Goal: Navigation & Orientation: Understand site structure

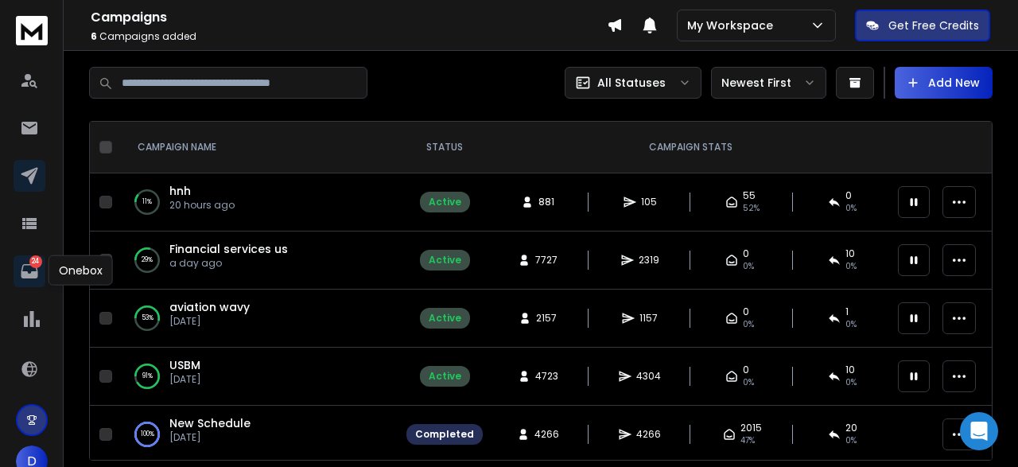
click at [31, 271] on icon at bounding box center [29, 271] width 19 height 19
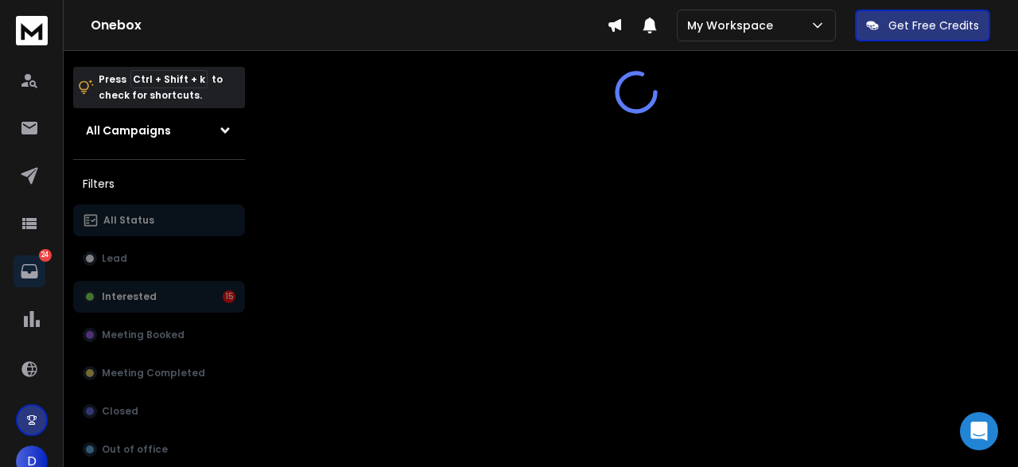
click at [130, 302] on div "All Status Lead Interested 15 Meeting Booked Meeting Completed Closed Out of of…" at bounding box center [159, 372] width 172 height 337
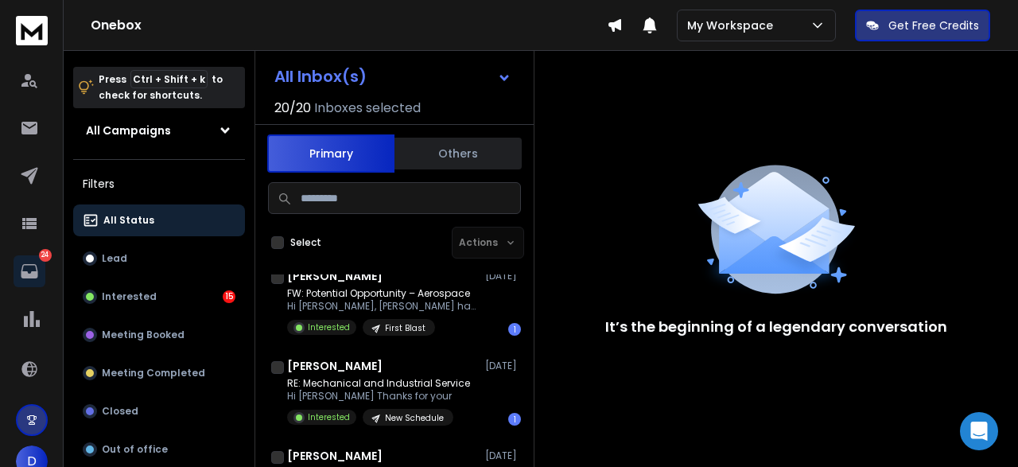
scroll to position [843, 0]
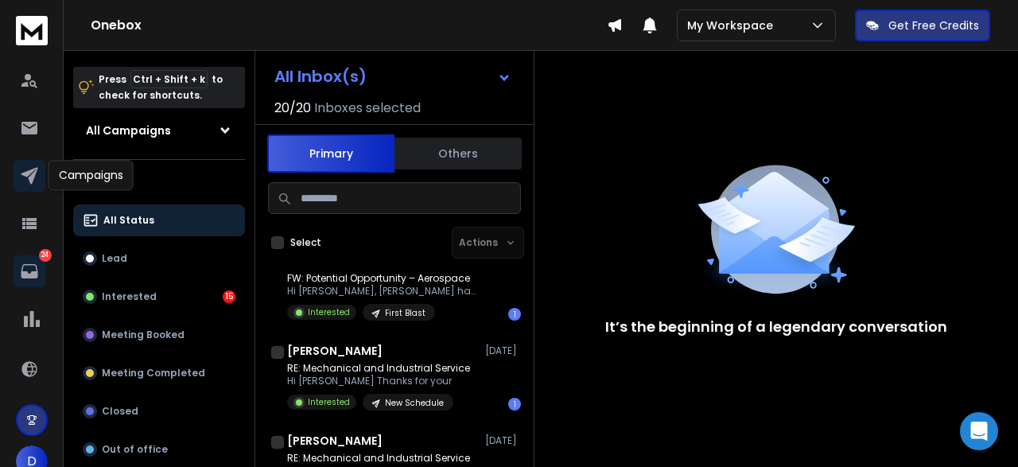
click at [25, 170] on icon at bounding box center [29, 175] width 19 height 19
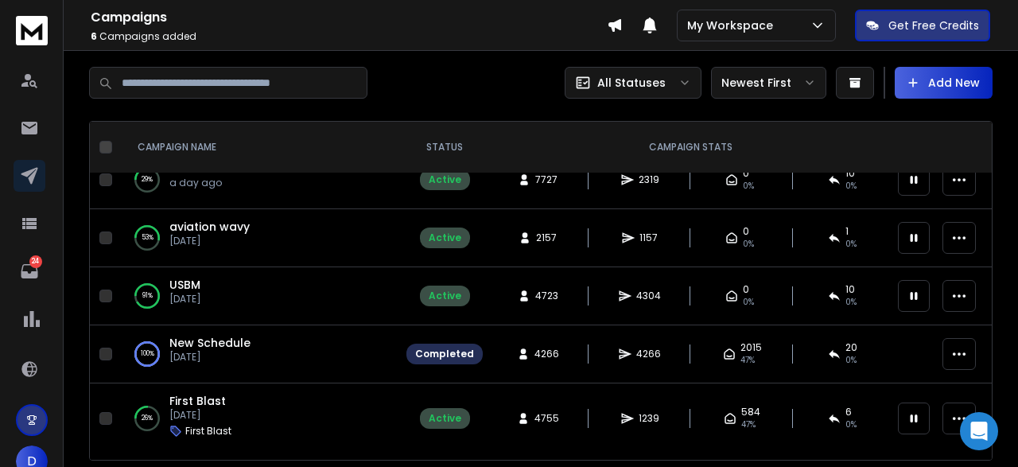
scroll to position [84, 0]
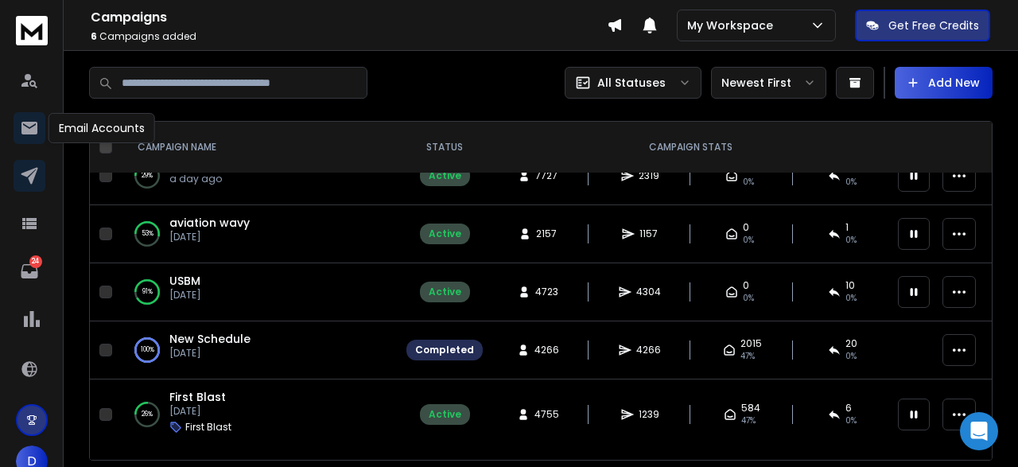
click at [32, 123] on icon at bounding box center [29, 128] width 16 height 13
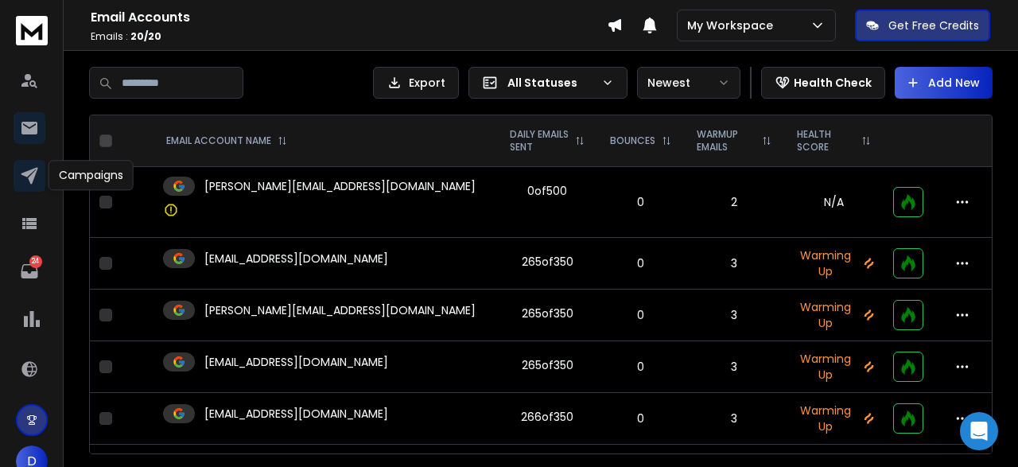
click at [33, 171] on icon at bounding box center [29, 175] width 19 height 19
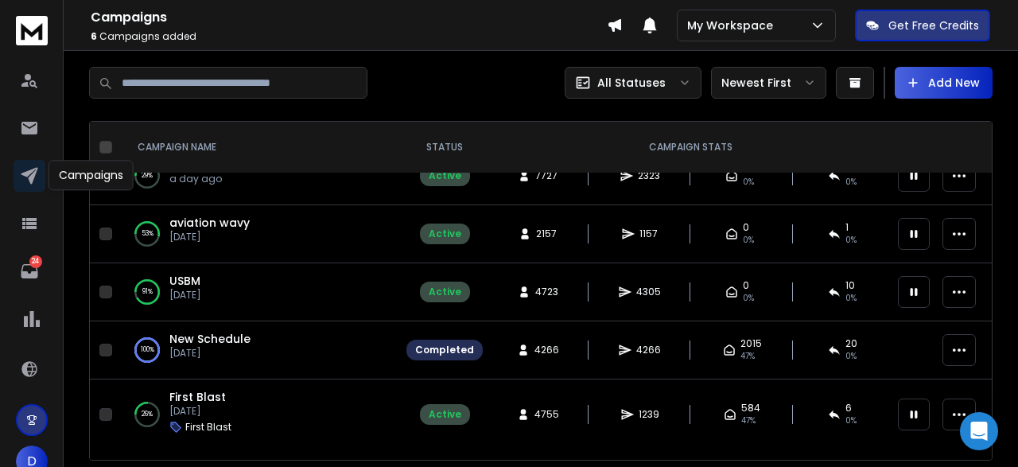
scroll to position [83, 0]
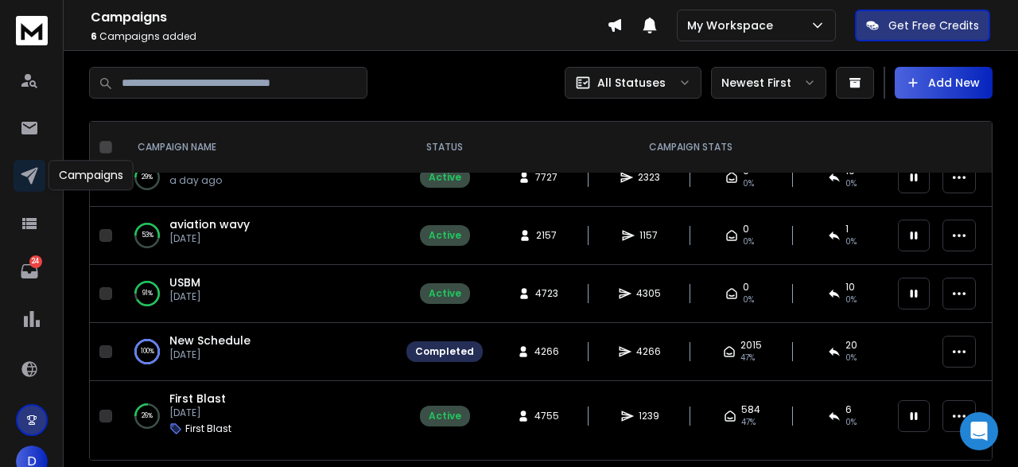
click at [960, 352] on icon "button" at bounding box center [960, 352] width 16 height 16
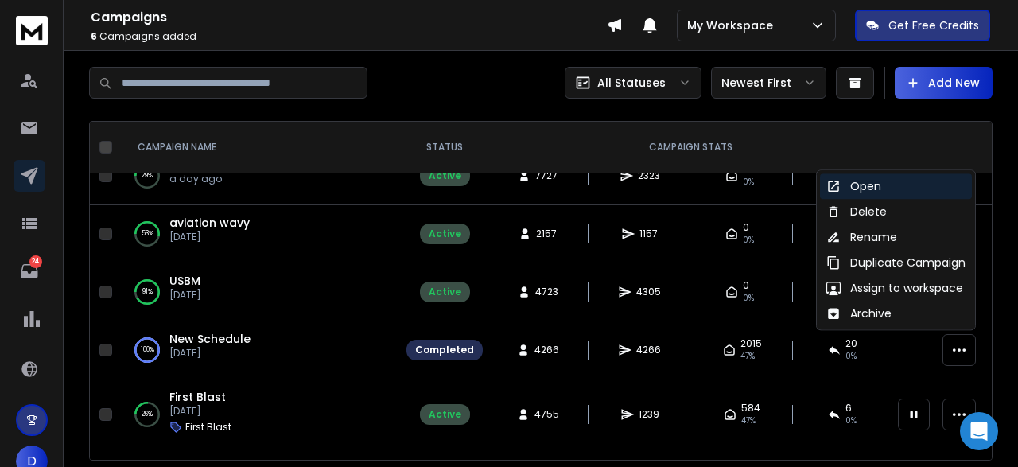
scroll to position [0, 0]
